Goal: Task Accomplishment & Management: Manage account settings

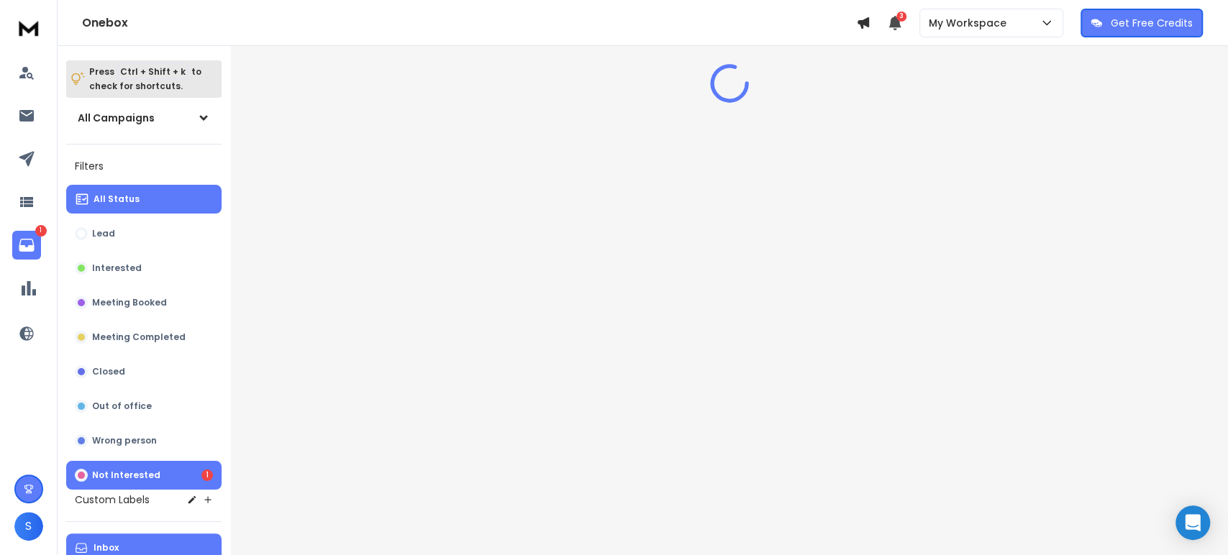
click at [136, 473] on p "Not Interested" at bounding box center [126, 476] width 68 height 12
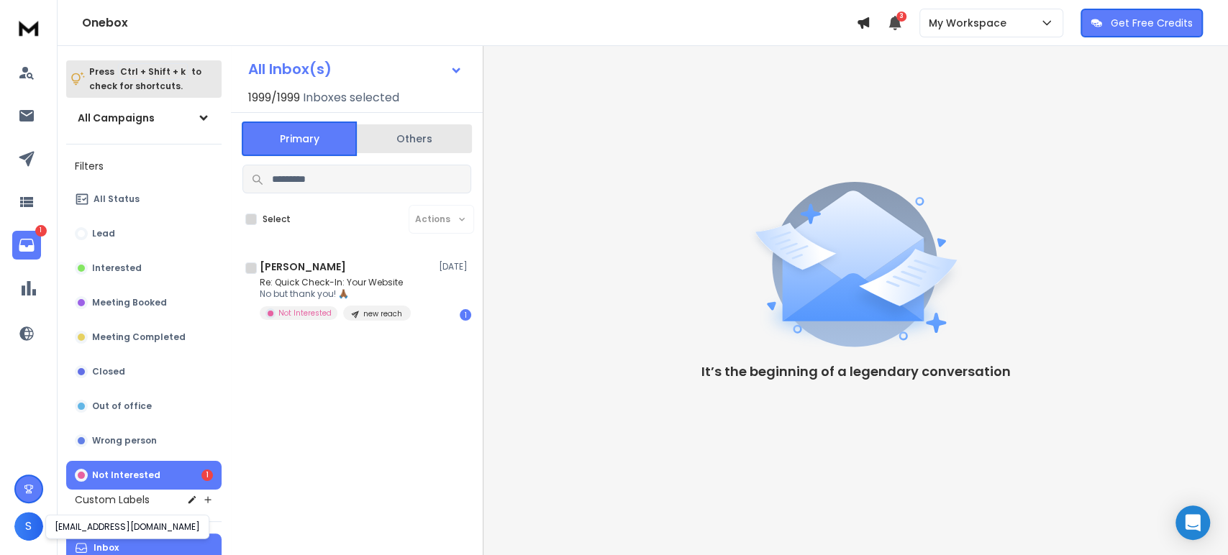
click at [32, 527] on span "S" at bounding box center [28, 526] width 29 height 29
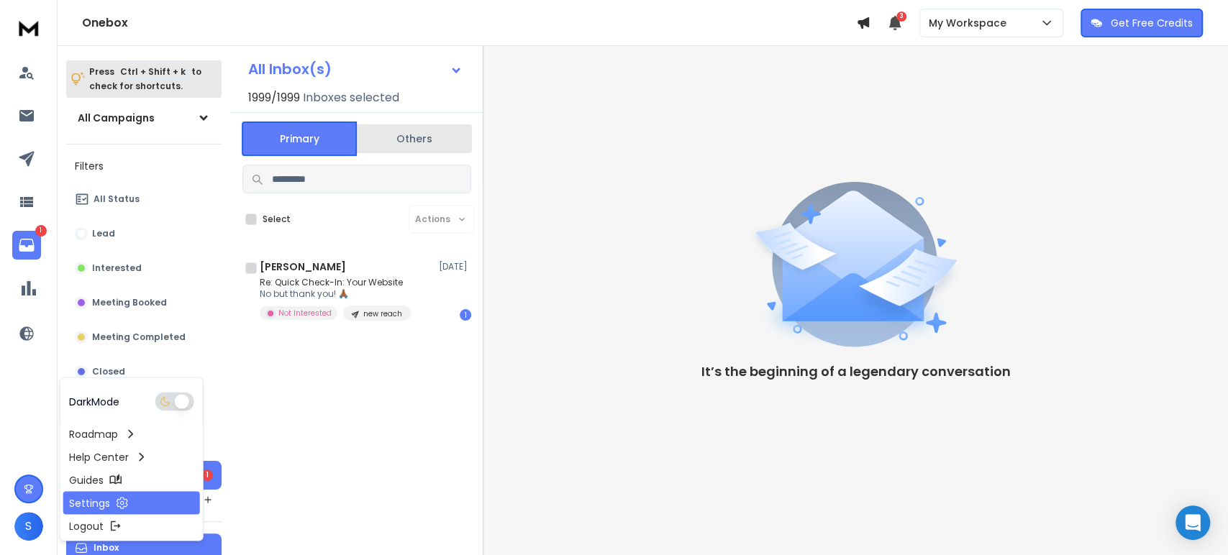
click at [129, 496] on div "Settings" at bounding box center [131, 502] width 137 height 23
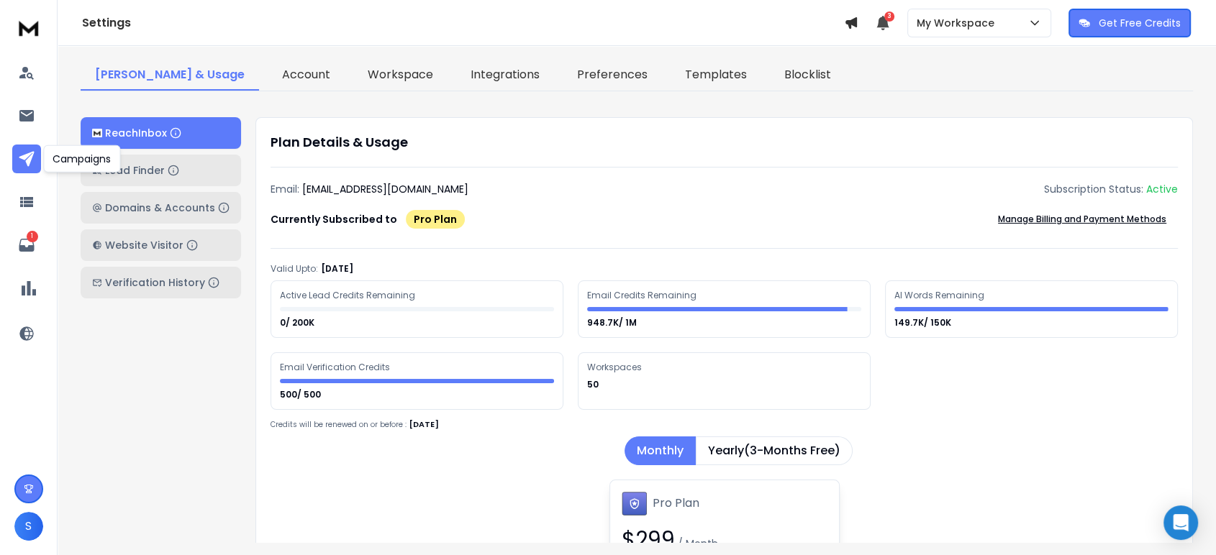
click at [28, 152] on icon at bounding box center [26, 158] width 17 height 17
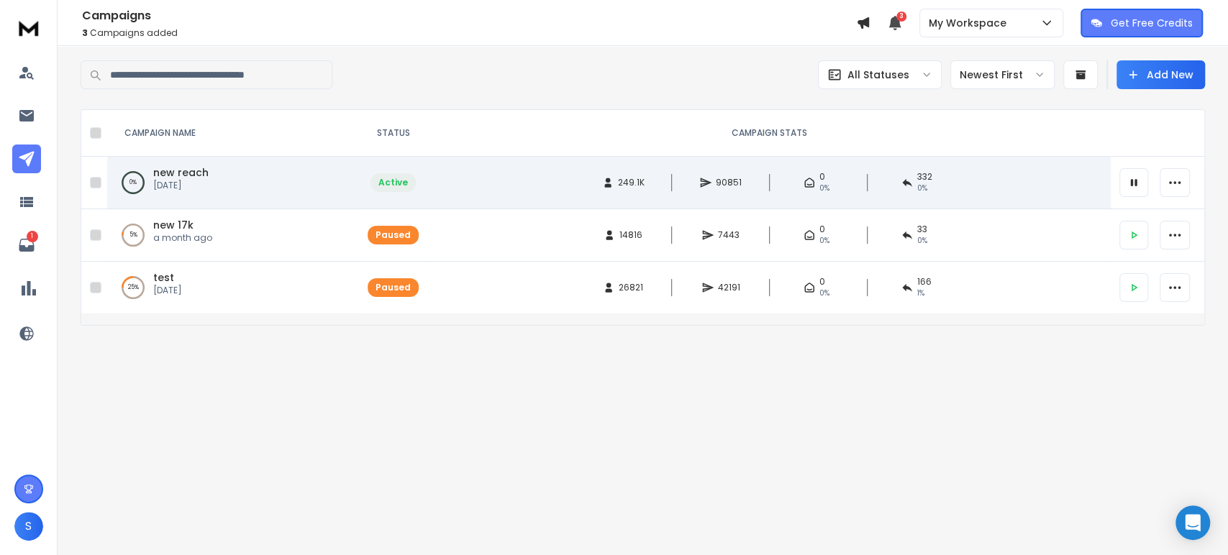
click at [563, 175] on div "249.1K 90851 0 0% 332 0 %" at bounding box center [769, 182] width 666 height 23
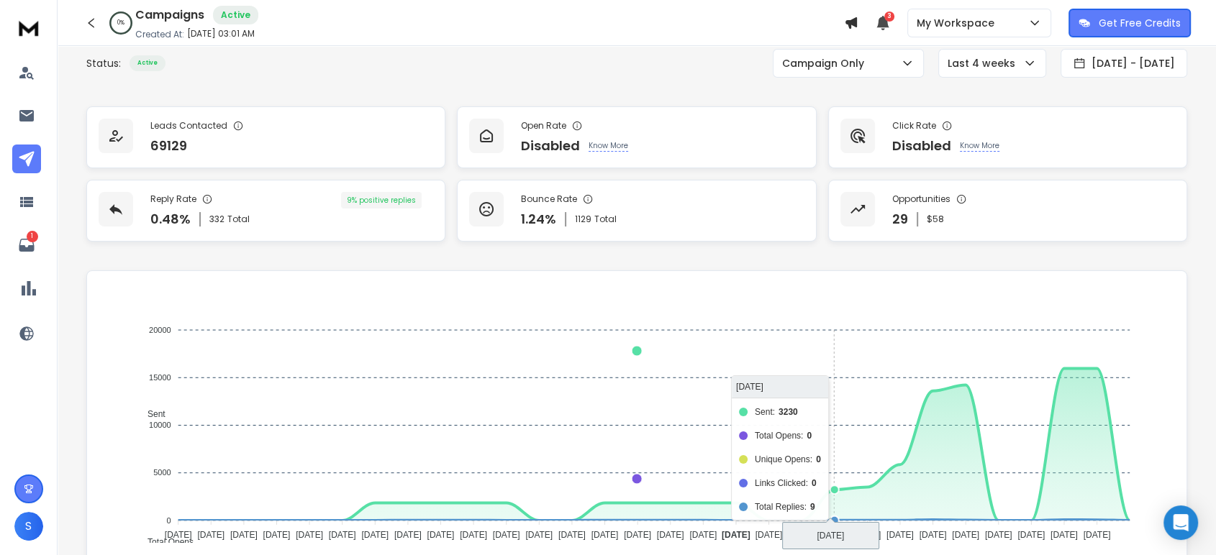
scroll to position [160, 0]
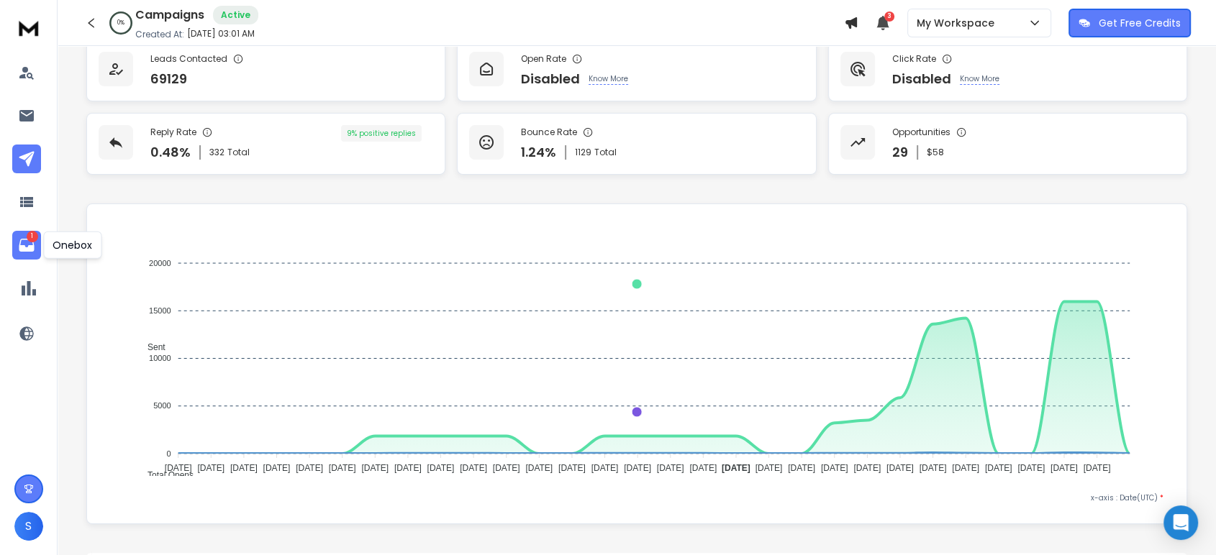
click at [26, 251] on icon at bounding box center [26, 245] width 17 height 17
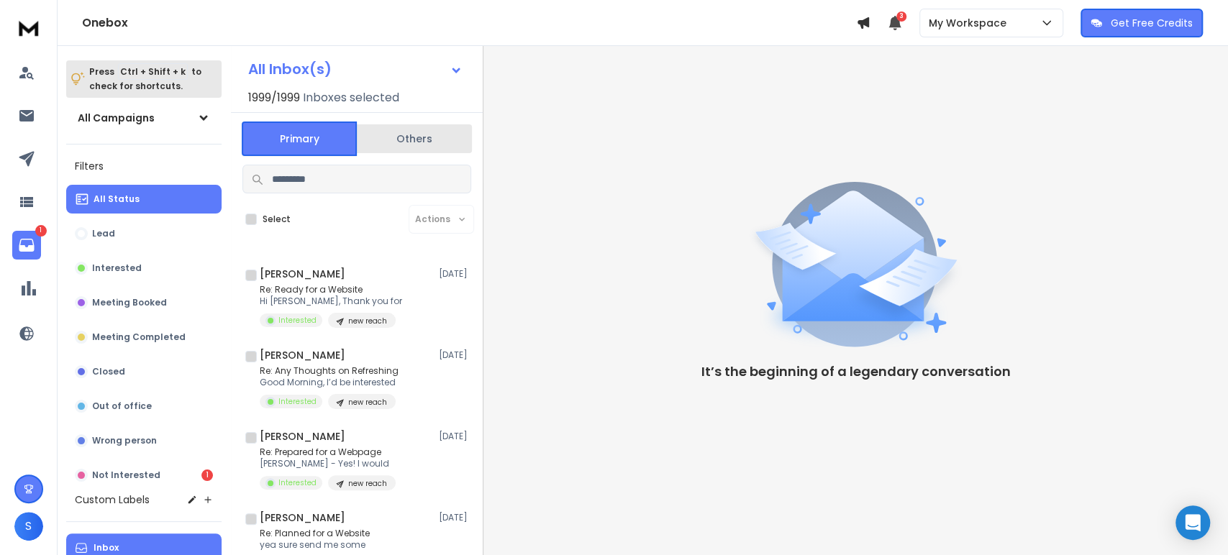
scroll to position [237, 0]
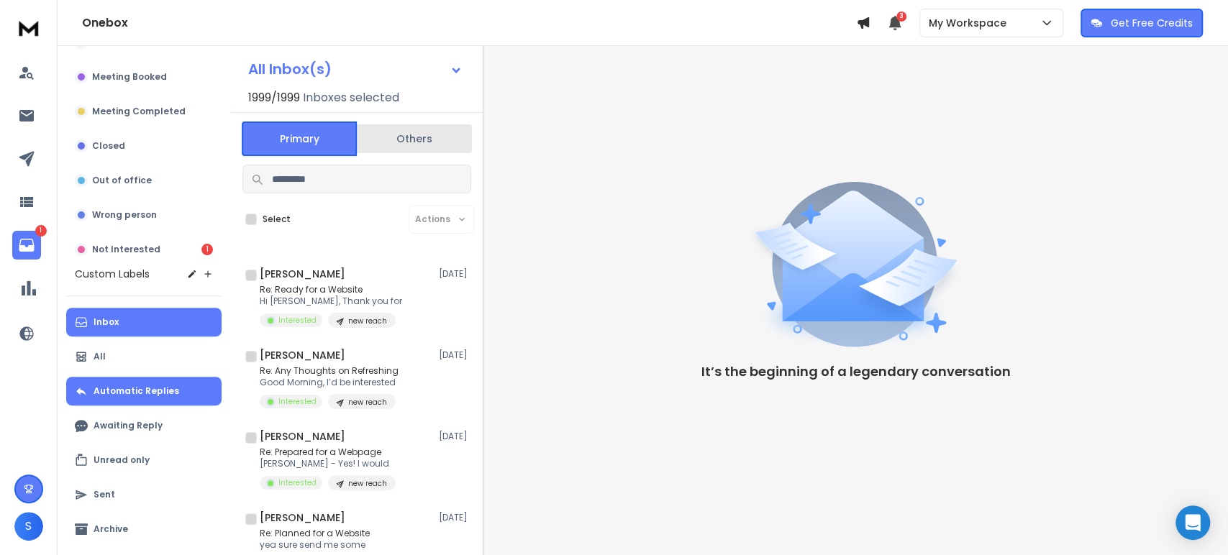
click at [154, 386] on p "Automatic Replies" at bounding box center [137, 392] width 86 height 12
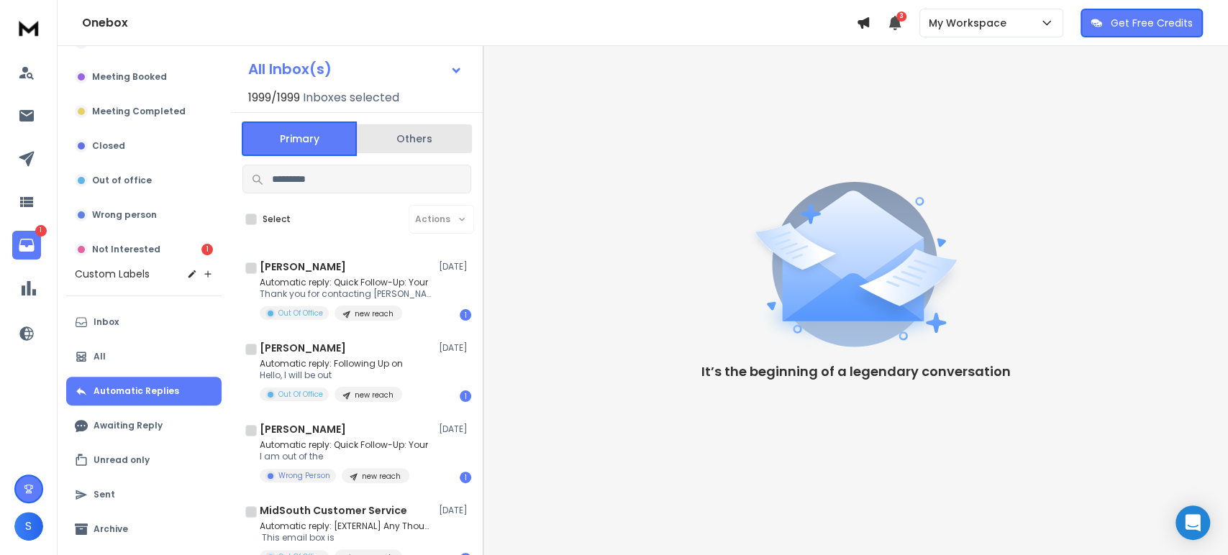
scroll to position [0, 0]
click at [265, 296] on button "SELECT THIS PAGE" at bounding box center [262, 298] width 12 height 12
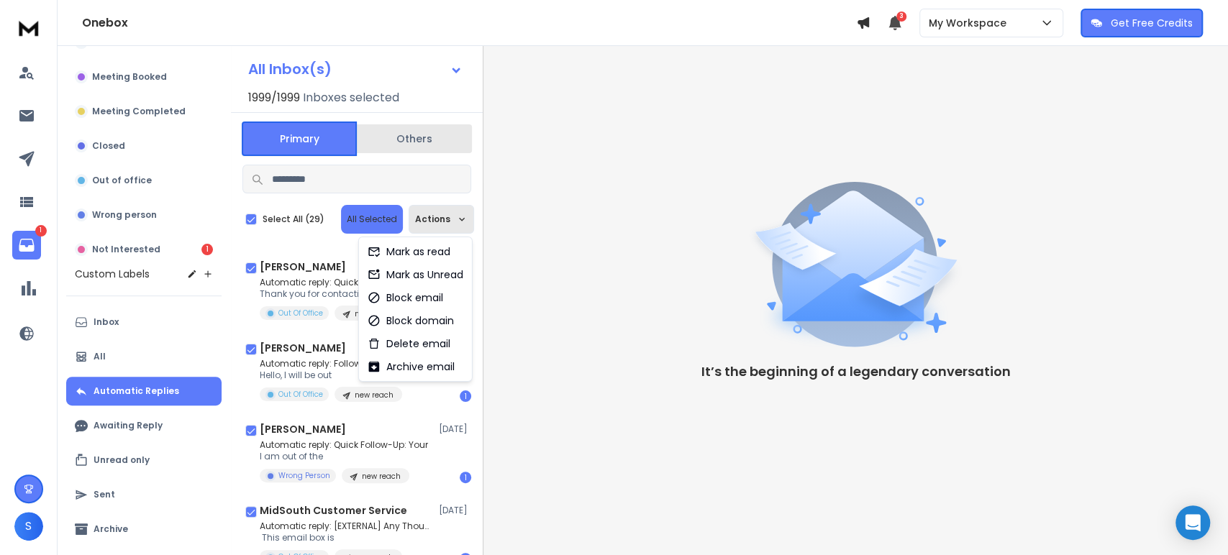
click at [470, 223] on button "Actions" at bounding box center [441, 219] width 65 height 29
click at [428, 338] on div "Delete email" at bounding box center [409, 344] width 83 height 14
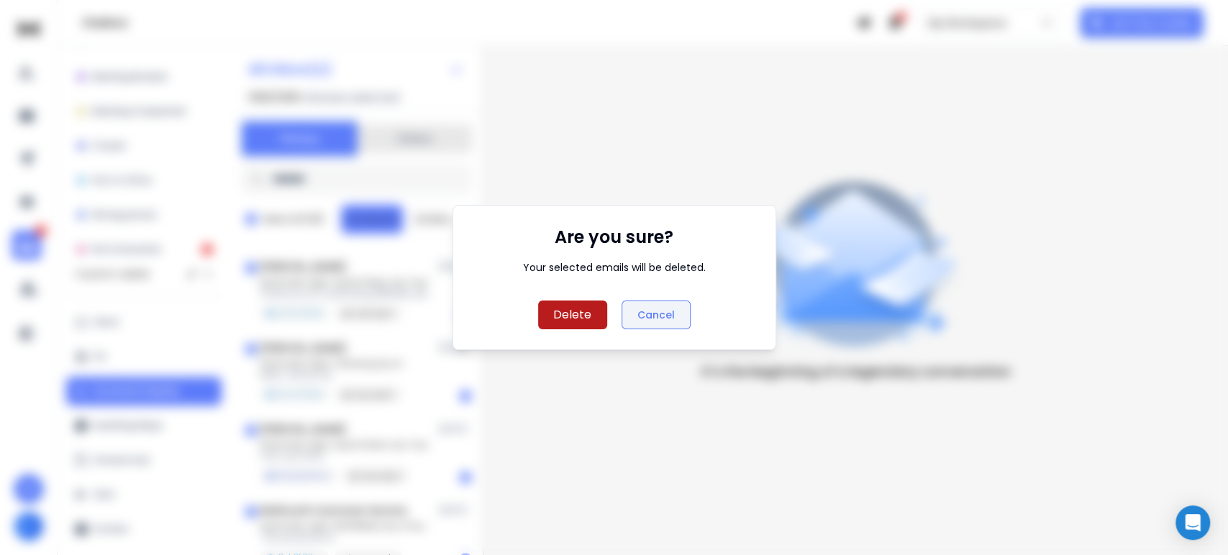
click at [538, 323] on button "Delete" at bounding box center [572, 315] width 69 height 29
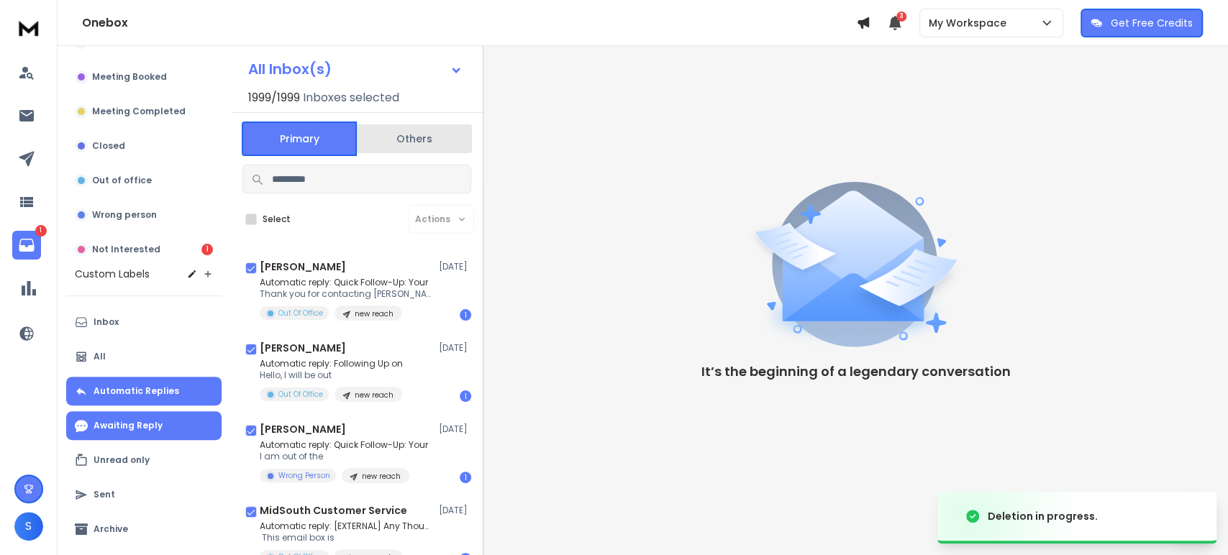
click at [125, 420] on p "Awaiting Reply" at bounding box center [128, 426] width 69 height 12
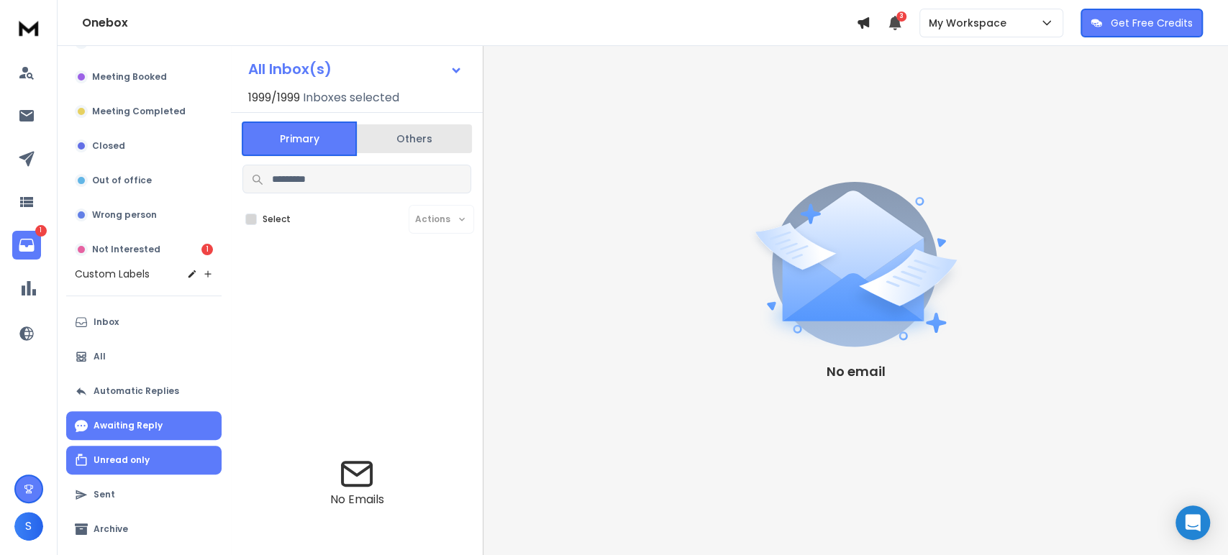
click at [137, 455] on p "Unread only" at bounding box center [122, 461] width 56 height 12
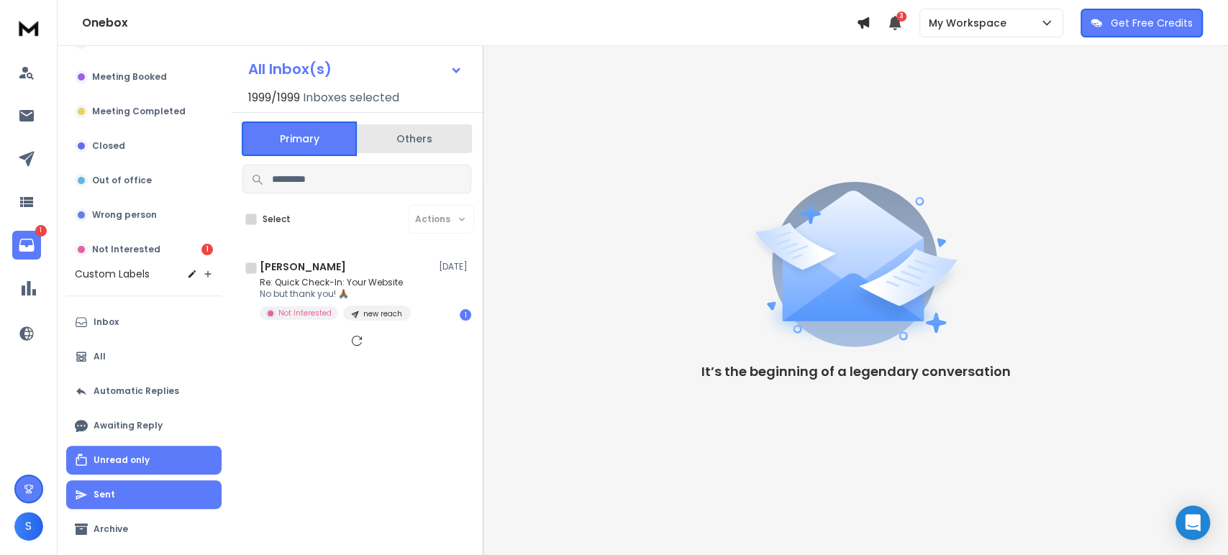
click at [133, 481] on button "Sent" at bounding box center [143, 495] width 155 height 29
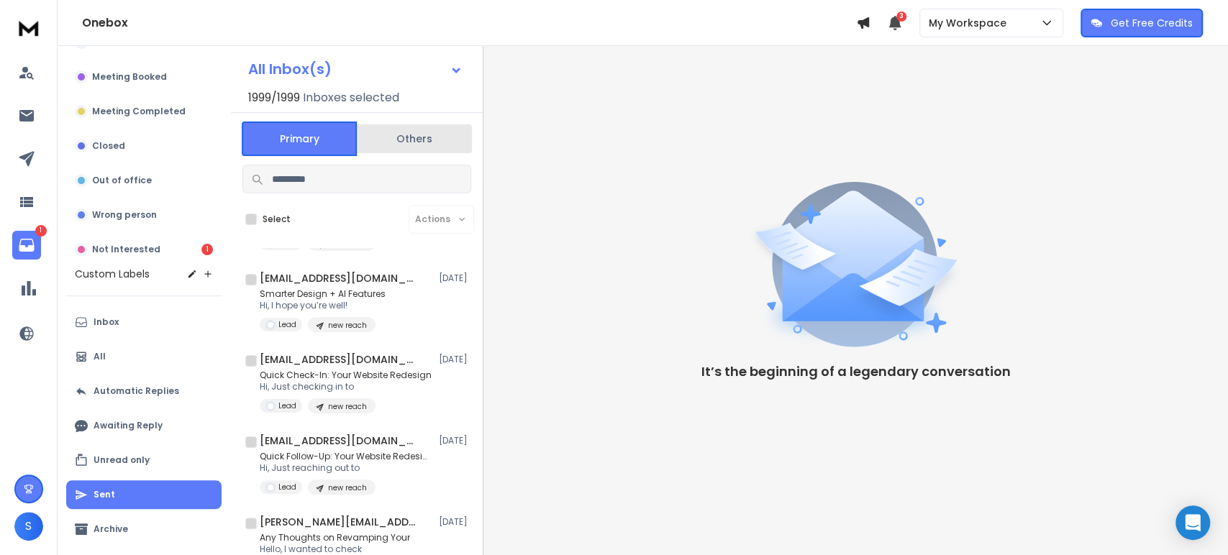
scroll to position [959, 0]
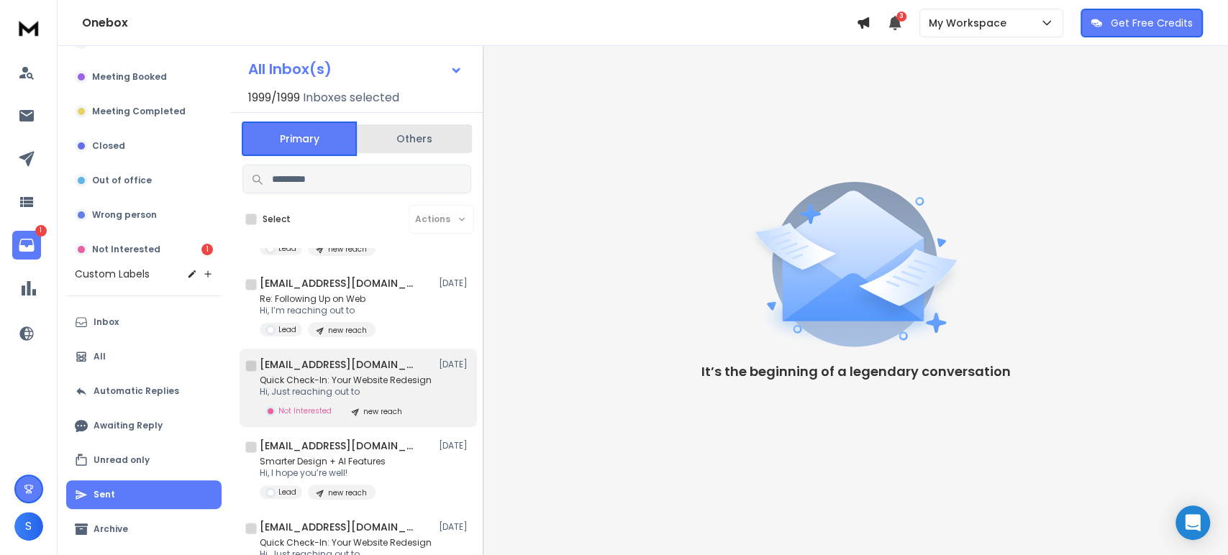
click at [355, 361] on h1 "[EMAIL_ADDRESS][DOMAIN_NAME]" at bounding box center [339, 365] width 158 height 14
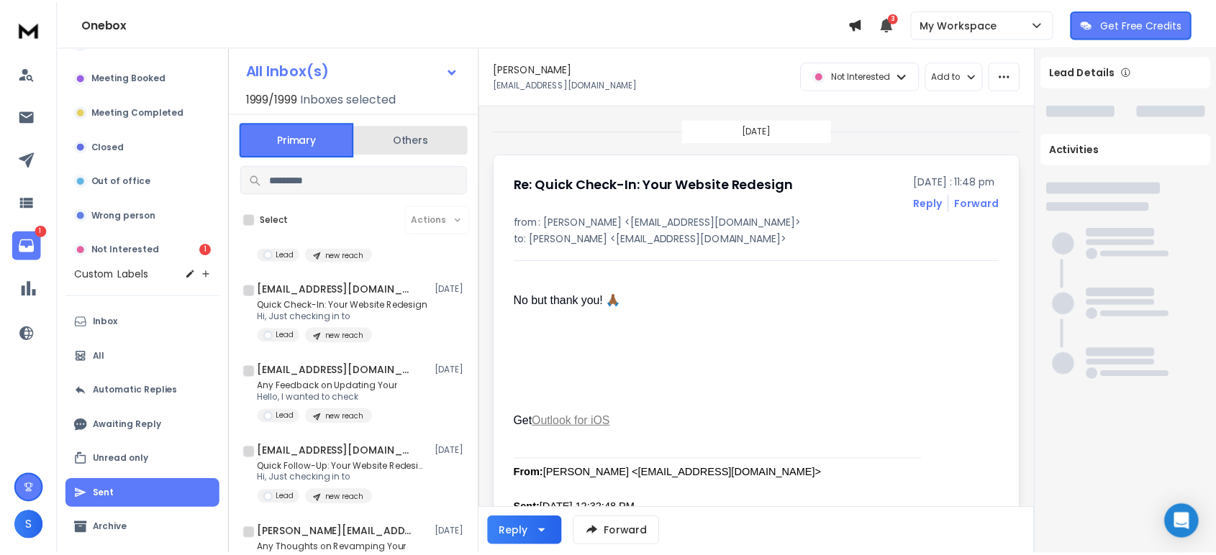
scroll to position [1758, 0]
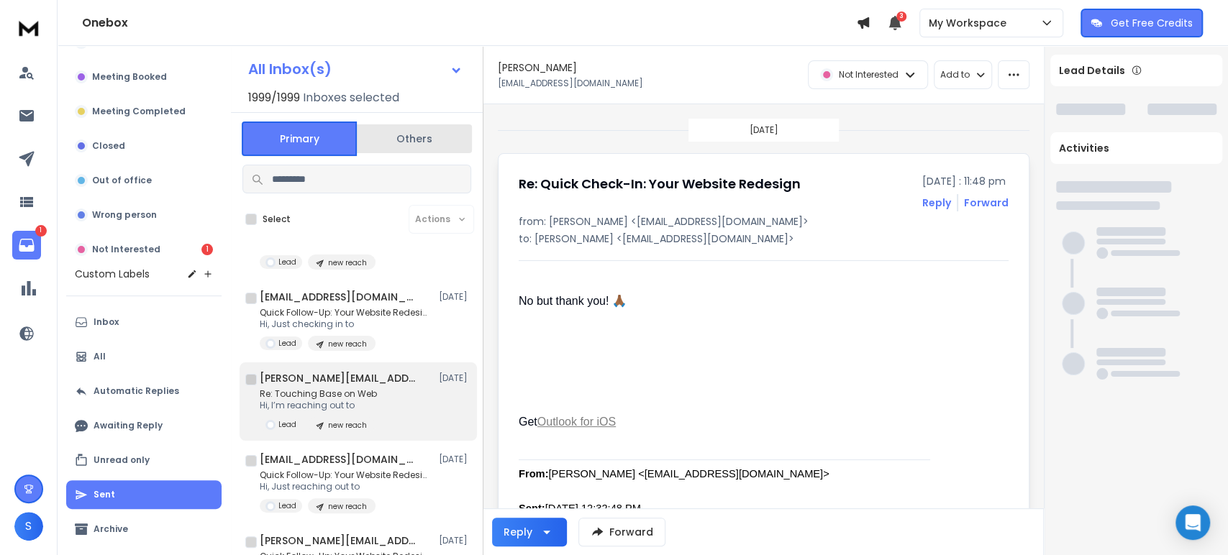
click at [302, 386] on div "[PERSON_NAME][EMAIL_ADDRESS][DOMAIN_NAME] [DATE] Re: Touching Base on Web Hi, I…" at bounding box center [366, 401] width 212 height 61
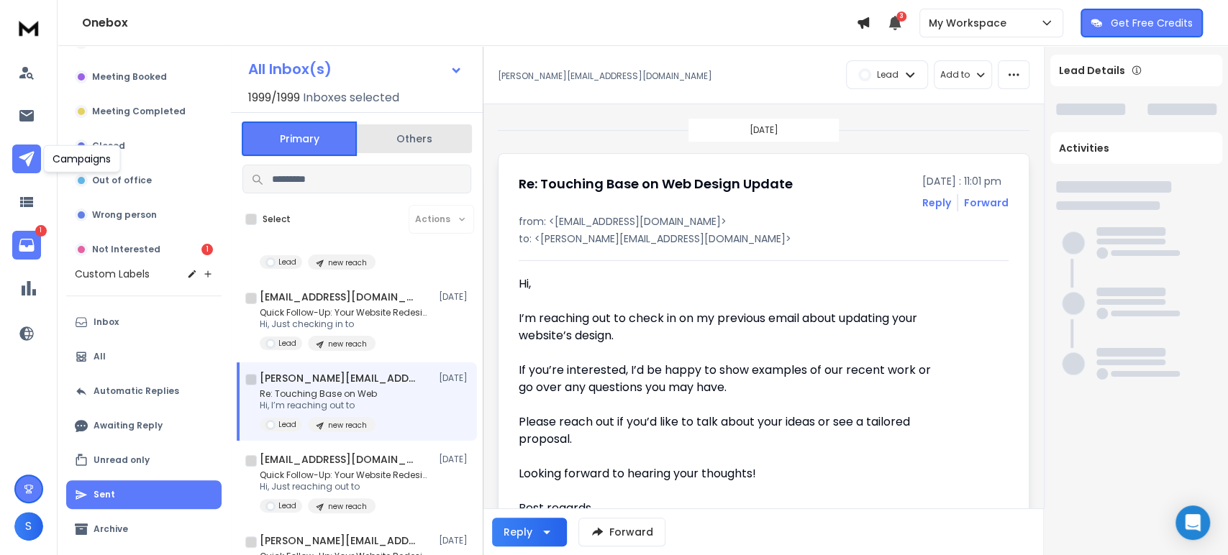
click at [27, 149] on link at bounding box center [26, 159] width 29 height 29
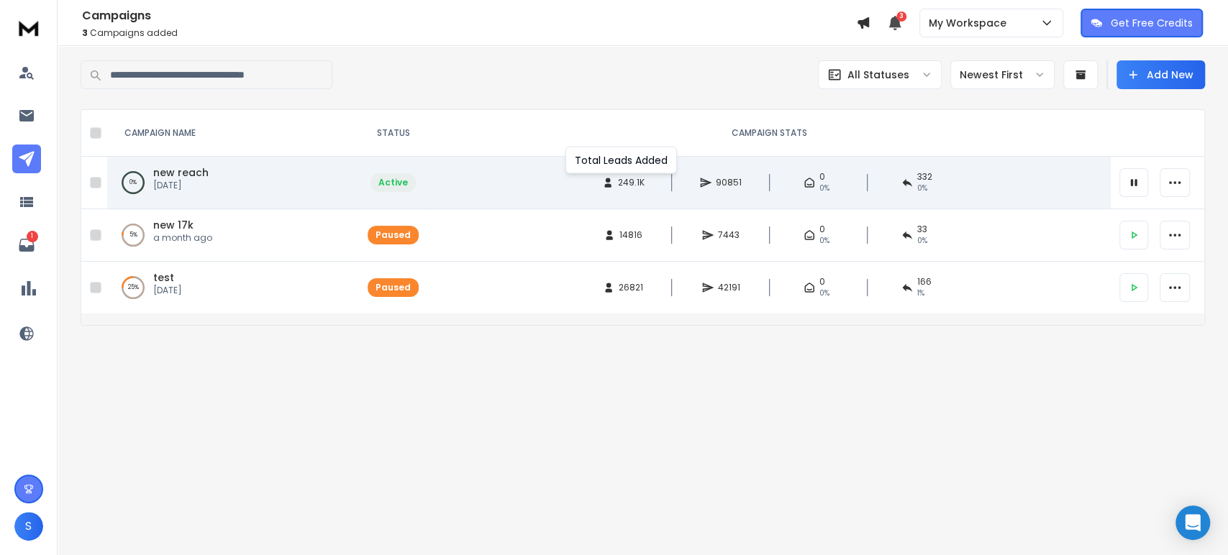
click at [618, 181] on span "249.1K" at bounding box center [631, 183] width 27 height 12
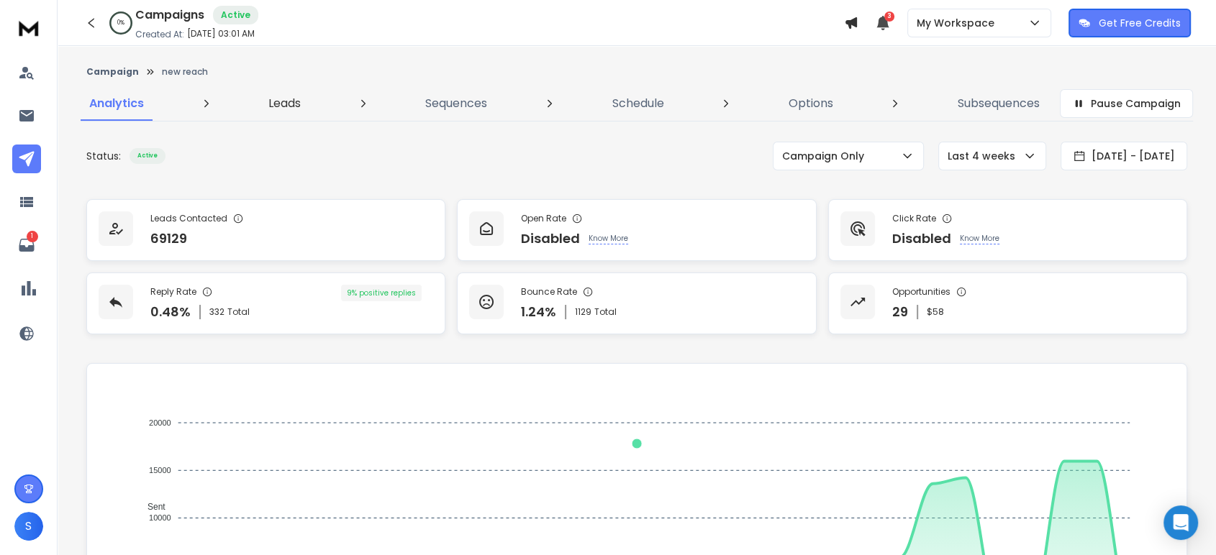
click at [299, 102] on p "Leads" at bounding box center [284, 103] width 32 height 17
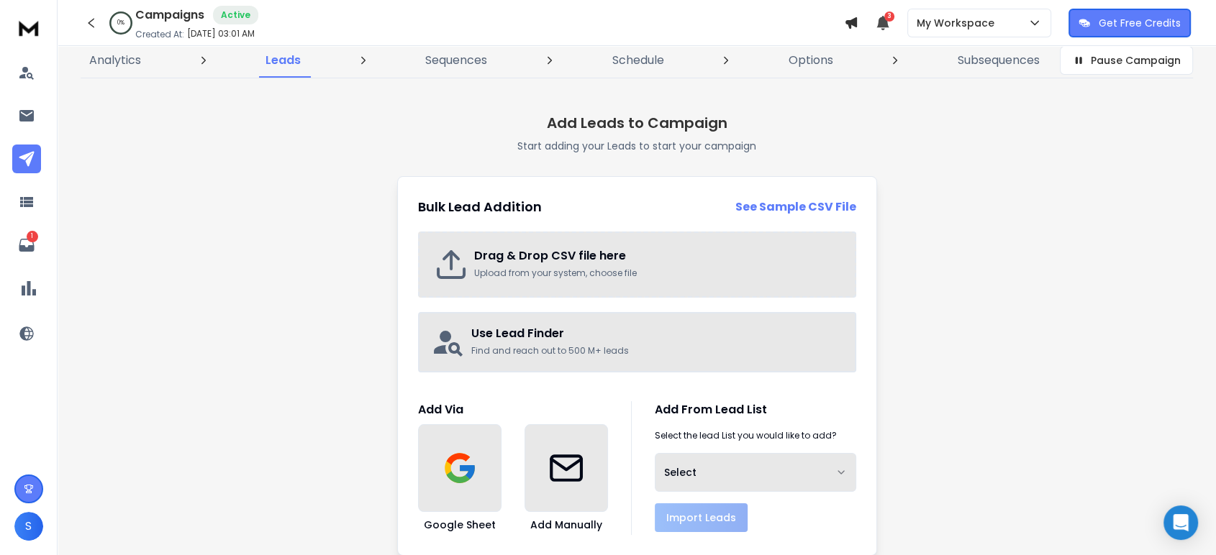
scroll to position [63, 0]
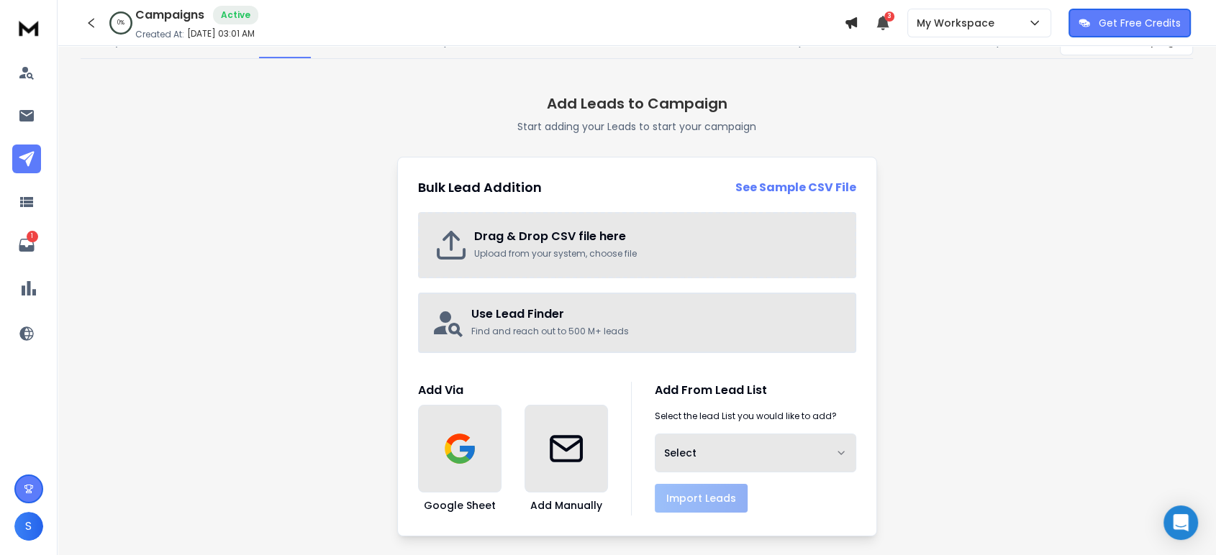
click at [568, 242] on h2 "Drag & Drop CSV file here" at bounding box center [657, 236] width 366 height 17
click at [799, 455] on button "Select" at bounding box center [755, 453] width 201 height 39
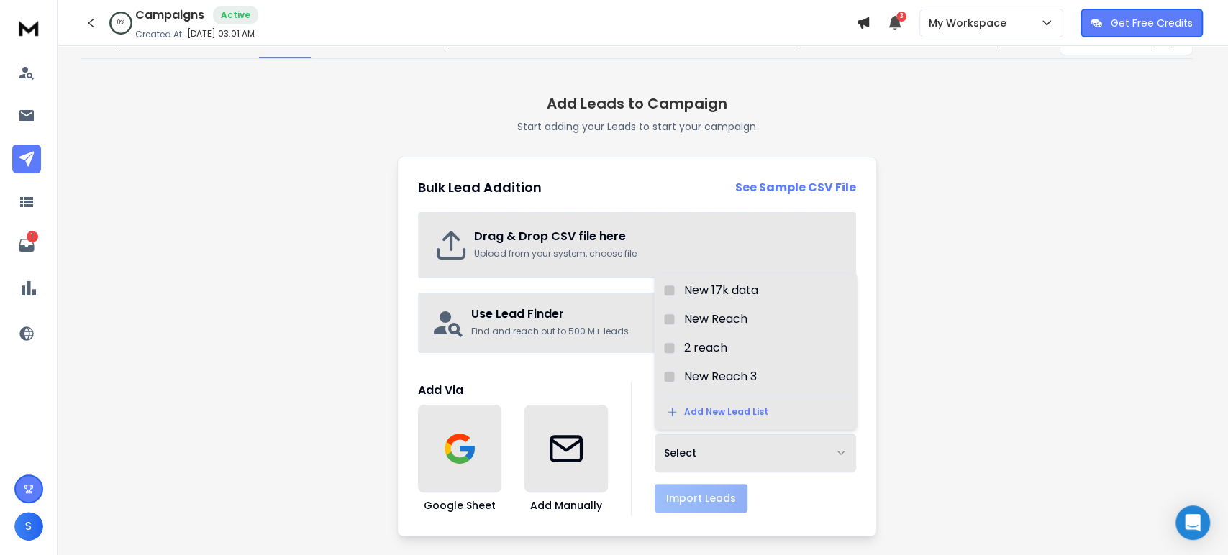
click at [712, 350] on div "2 reach" at bounding box center [704, 348] width 43 height 17
click at [666, 379] on button "button" at bounding box center [669, 377] width 12 height 12
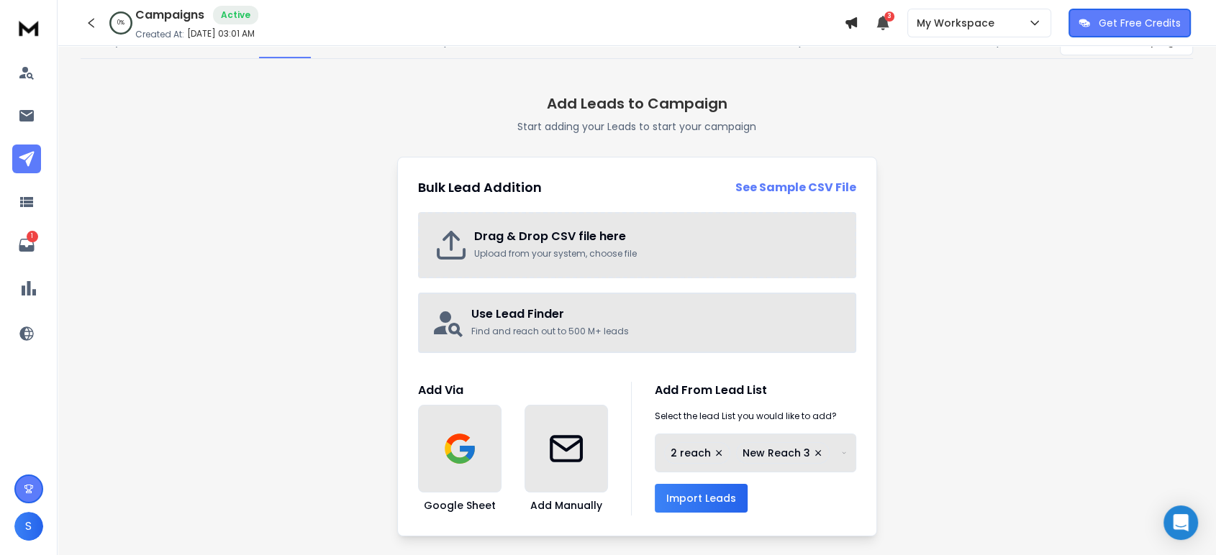
click at [725, 501] on button "Import Leads" at bounding box center [701, 498] width 93 height 29
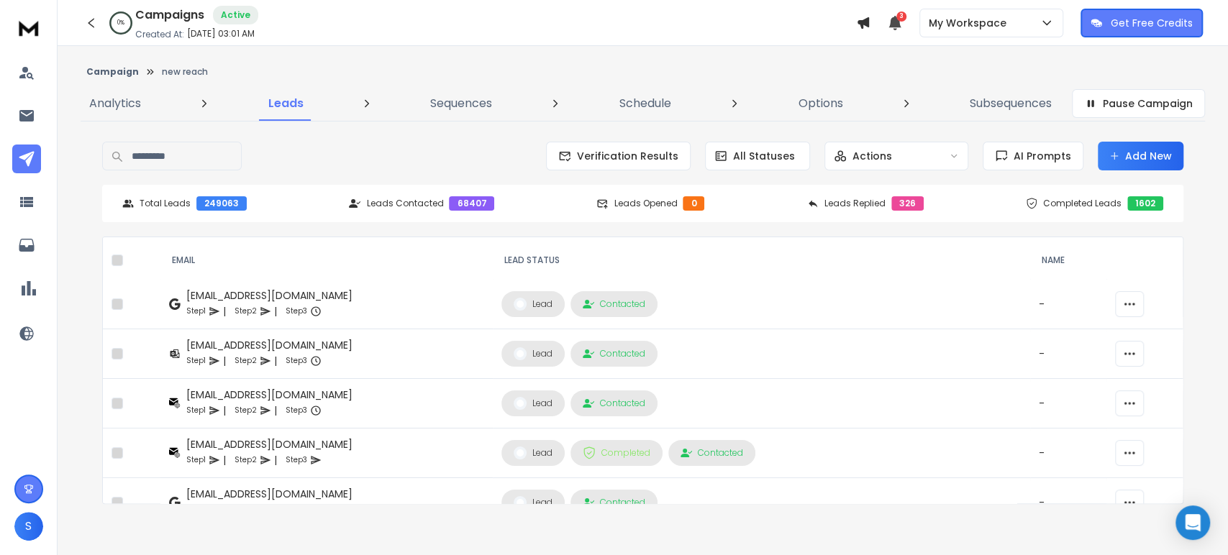
scroll to position [319, 0]
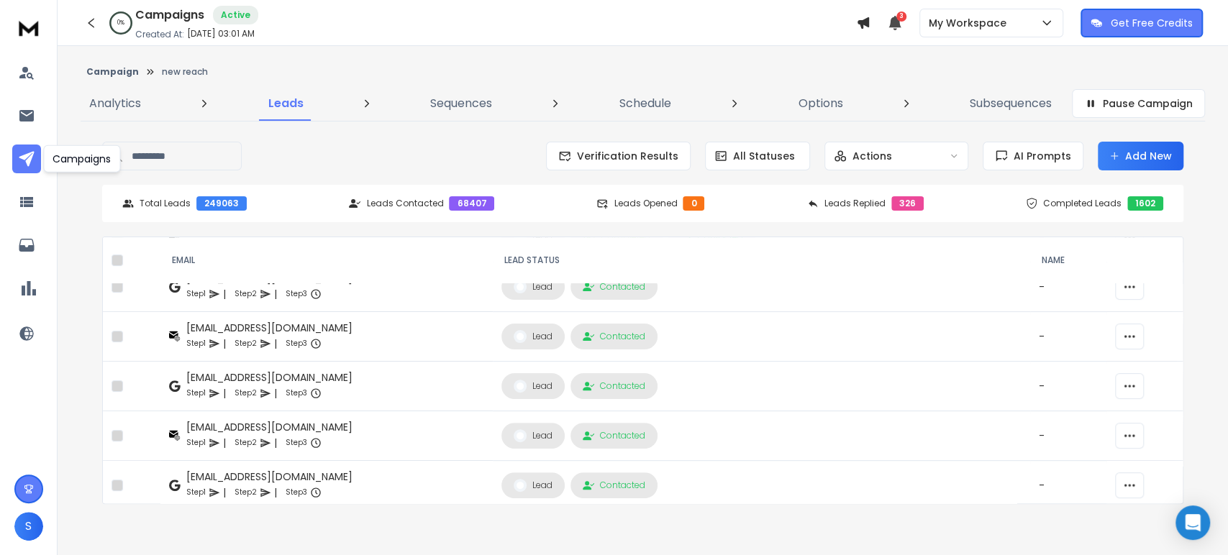
click at [19, 150] on icon at bounding box center [26, 158] width 17 height 17
